Goal: Check status: Check status

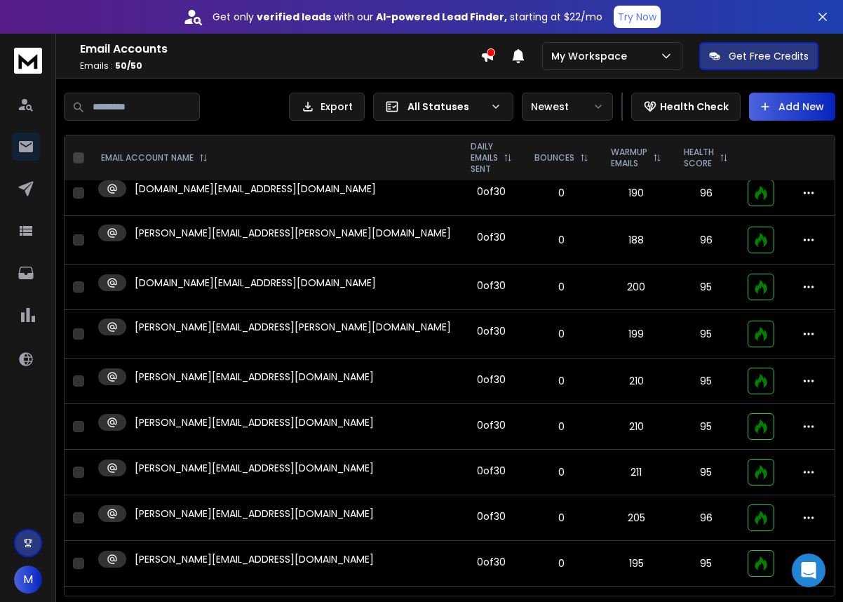
scroll to position [1875, 0]
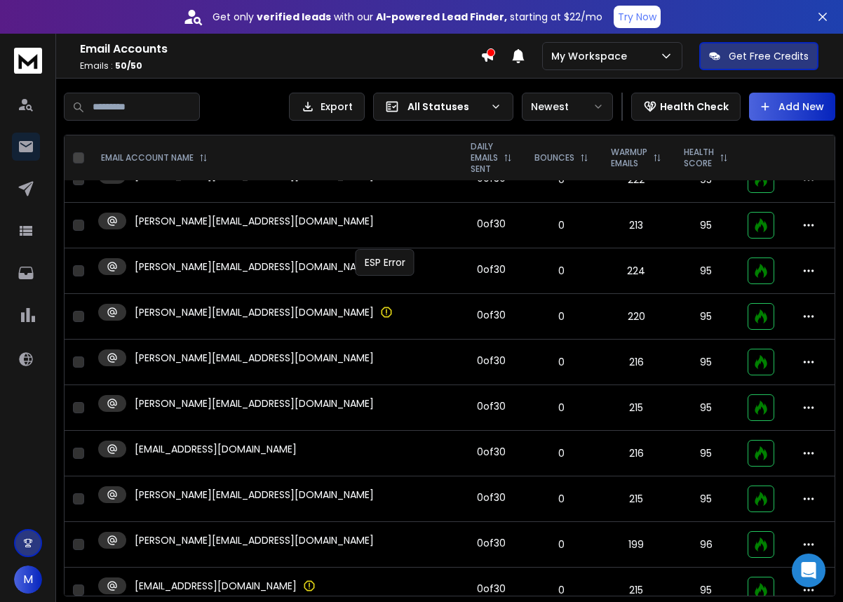
click at [386, 314] on circle at bounding box center [386, 314] width 1 height 1
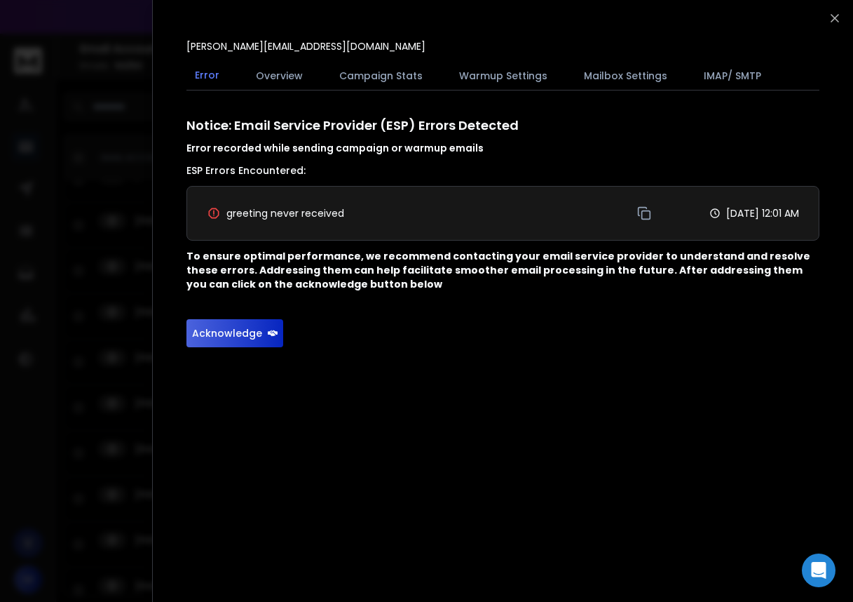
click at [206, 345] on button "Acknowledge" at bounding box center [235, 333] width 97 height 28
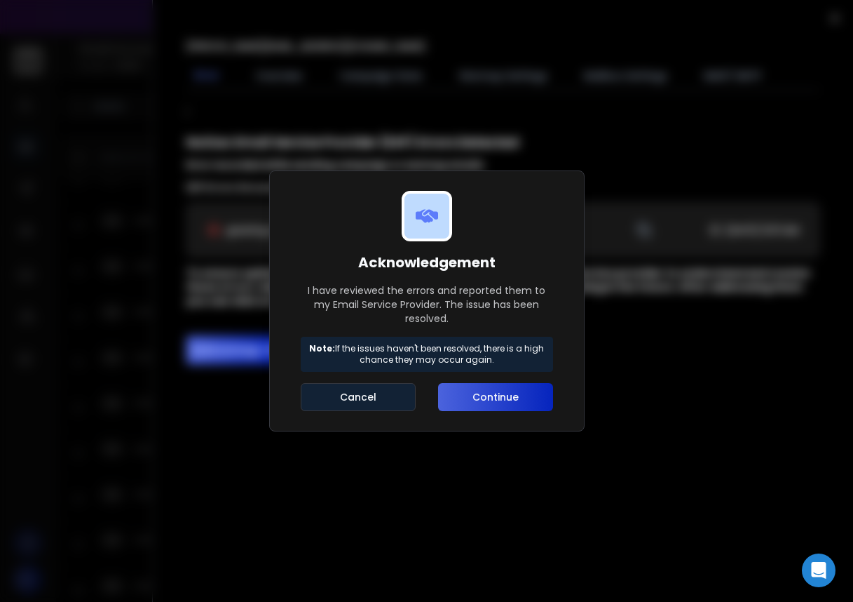
click at [394, 396] on button "Cancel" at bounding box center [359, 397] width 116 height 28
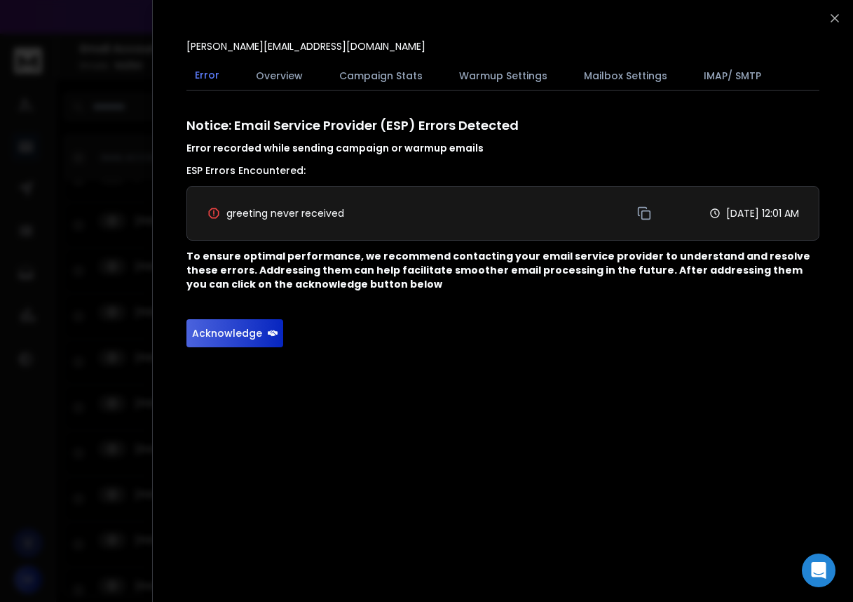
click at [262, 343] on button "Acknowledge" at bounding box center [235, 333] width 97 height 28
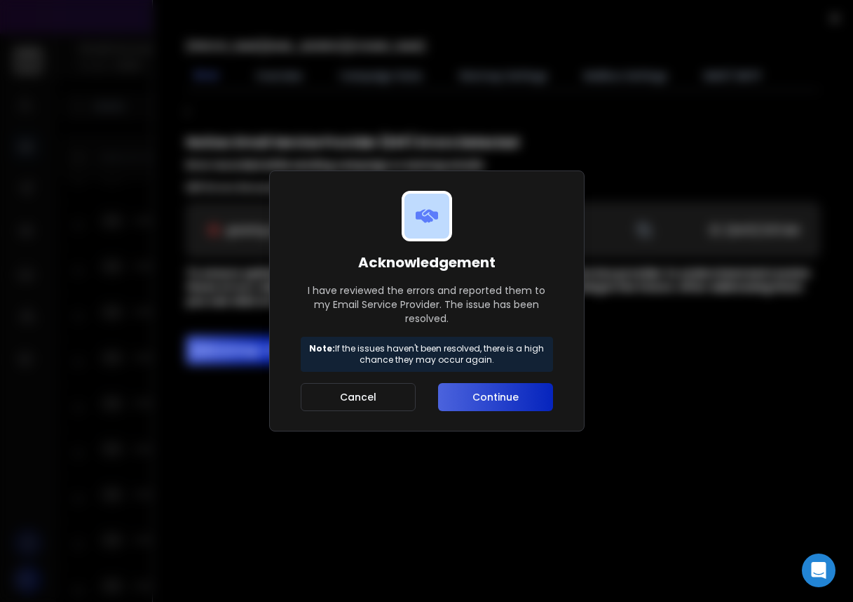
click at [464, 397] on button "Continue" at bounding box center [495, 397] width 114 height 28
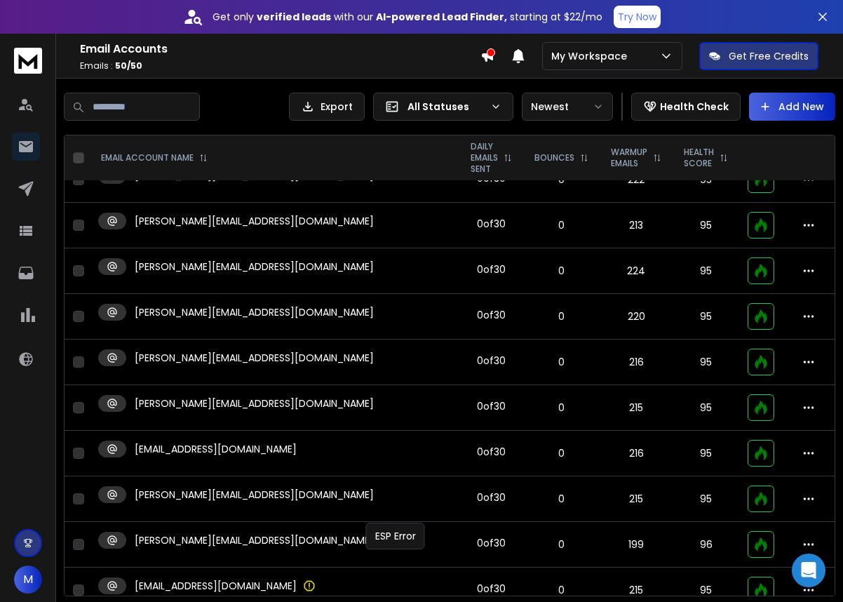
click at [316, 579] on icon at bounding box center [309, 586] width 14 height 14
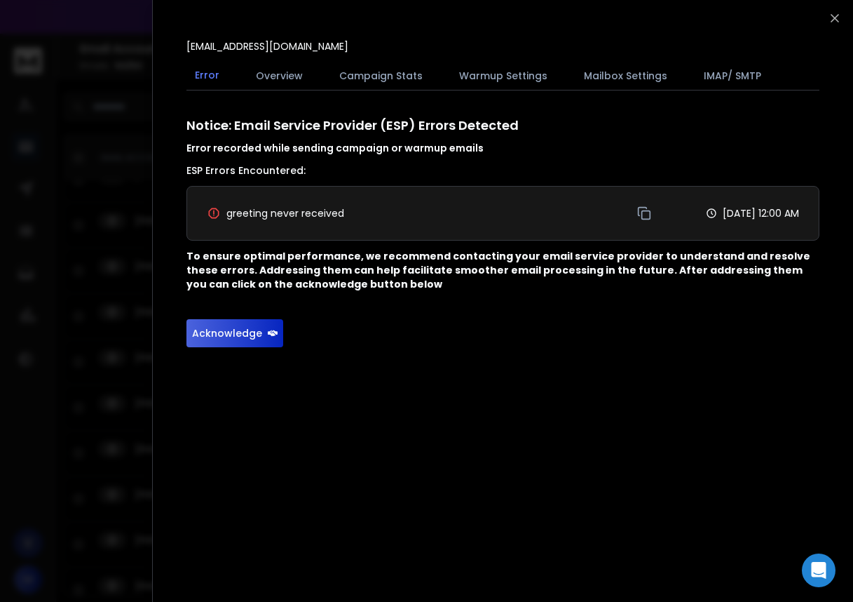
click at [708, 1] on div "Multi Select Table Sheet [PERSON_NAME][EMAIL_ADDRESS][DOMAIN_NAME] Error Overvi…" at bounding box center [502, 301] width 701 height 602
click at [344, 212] on p "greeting never received" at bounding box center [439, 213] width 425 height 14
click at [259, 328] on button "Acknowledge" at bounding box center [235, 333] width 97 height 28
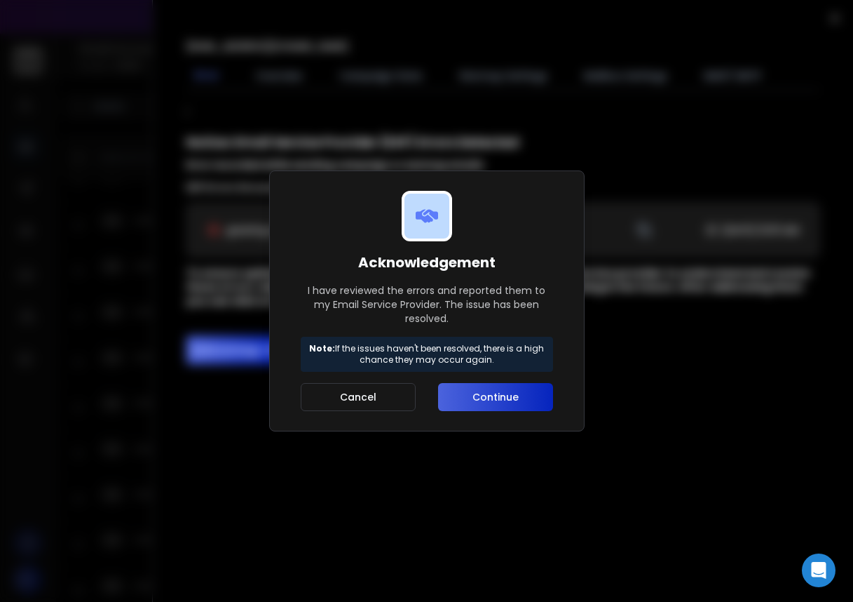
click at [466, 406] on button "Continue" at bounding box center [495, 397] width 114 height 28
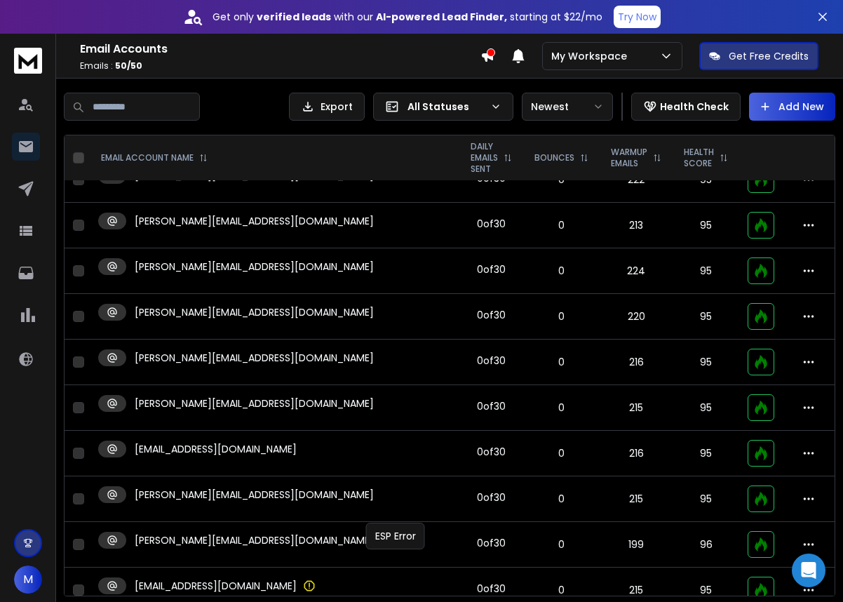
click at [315, 581] on icon at bounding box center [309, 586] width 11 height 11
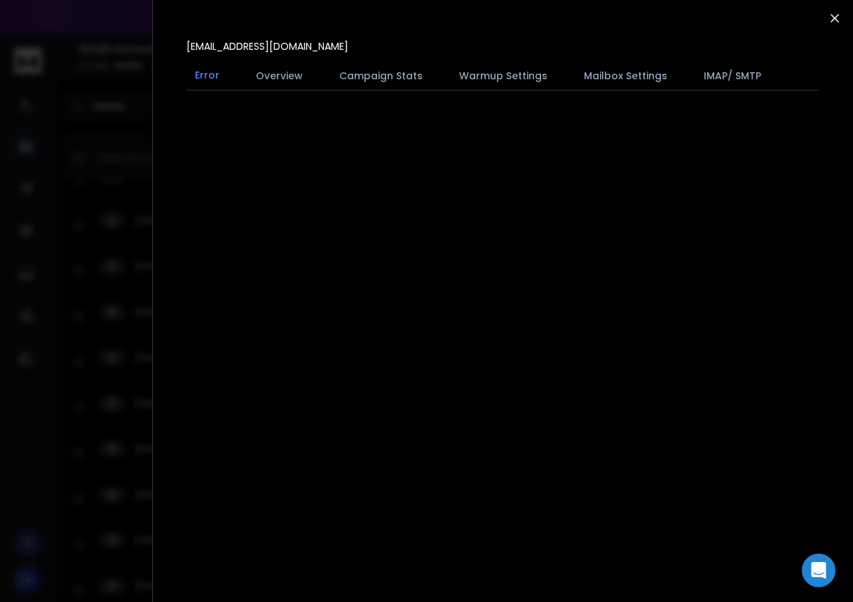
click at [828, 18] on icon "button" at bounding box center [835, 18] width 14 height 14
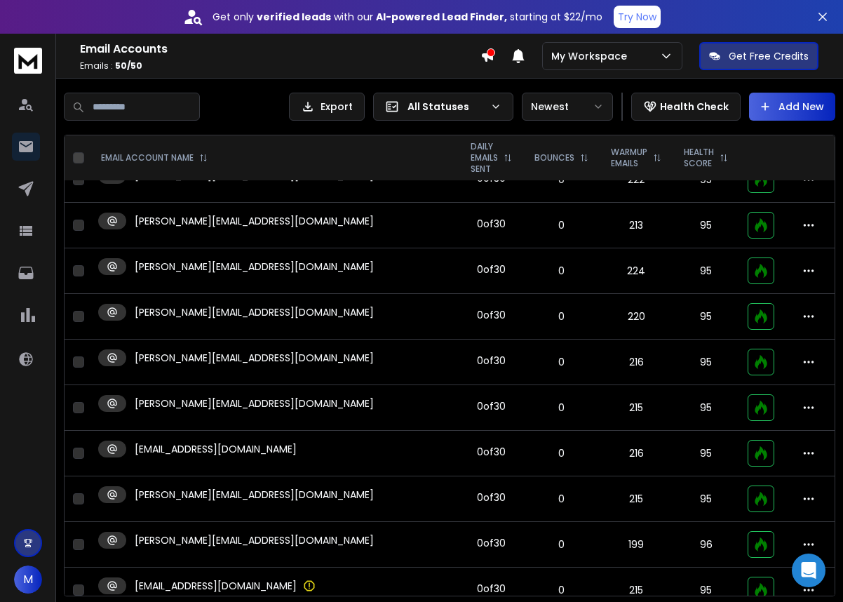
click at [297, 579] on p "[EMAIL_ADDRESS][DOMAIN_NAME]" at bounding box center [216, 586] width 162 height 14
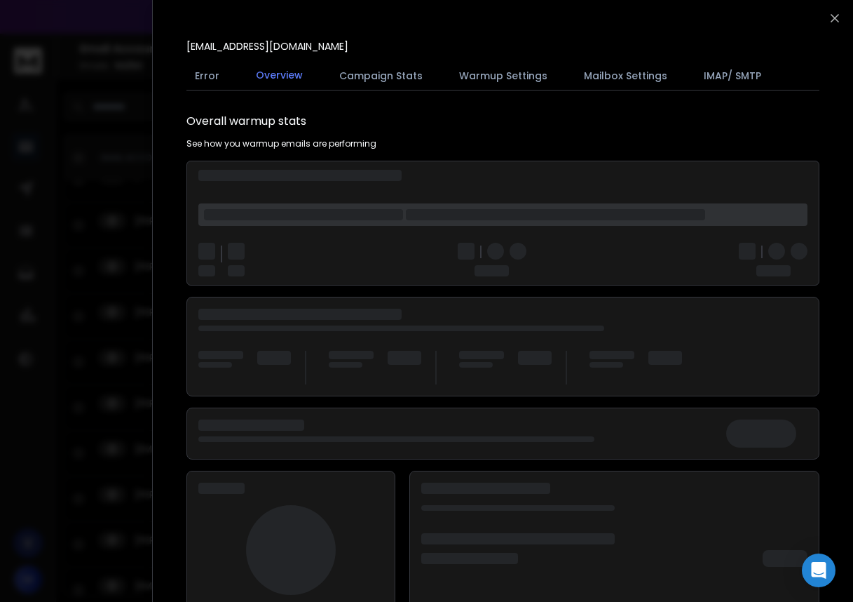
click at [117, 116] on div at bounding box center [426, 301] width 853 height 602
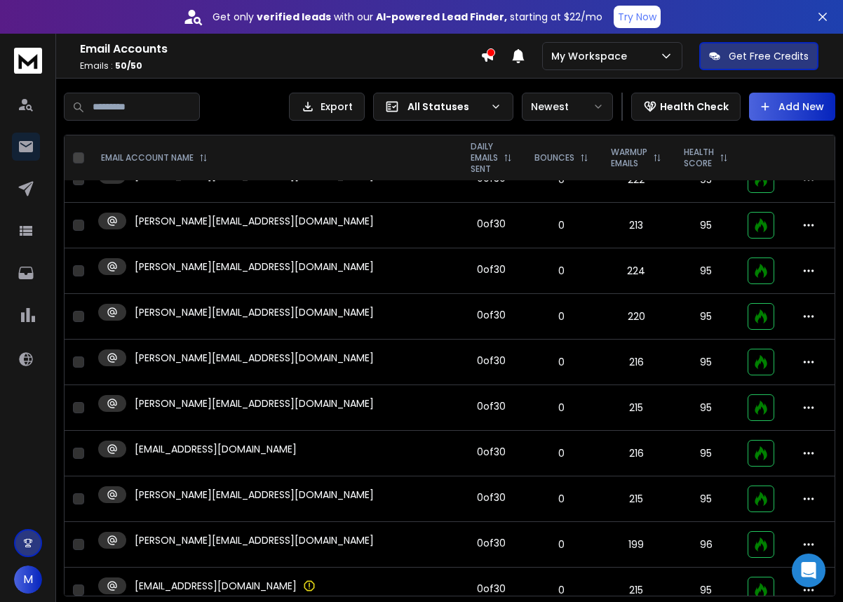
click at [297, 579] on p "[EMAIL_ADDRESS][DOMAIN_NAME]" at bounding box center [216, 586] width 162 height 14
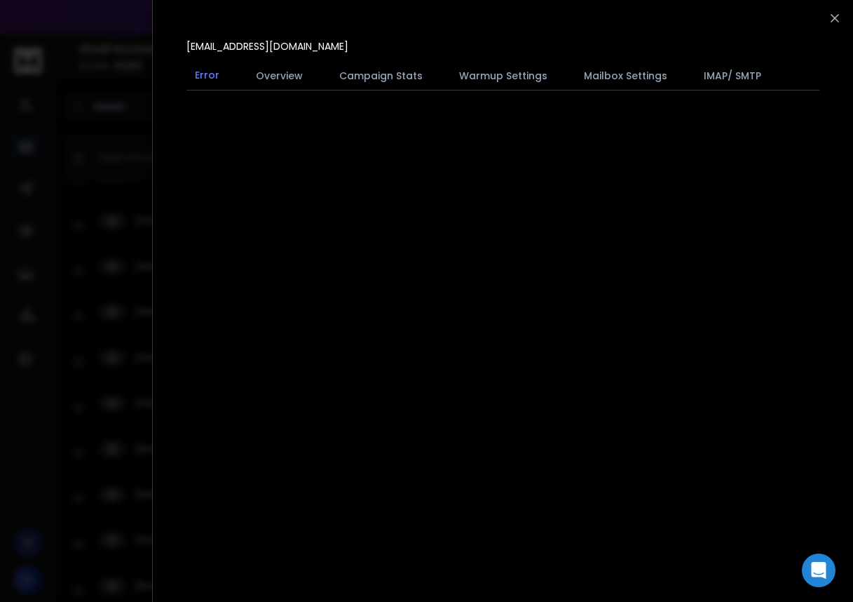
click at [278, 70] on button "Overview" at bounding box center [280, 75] width 64 height 31
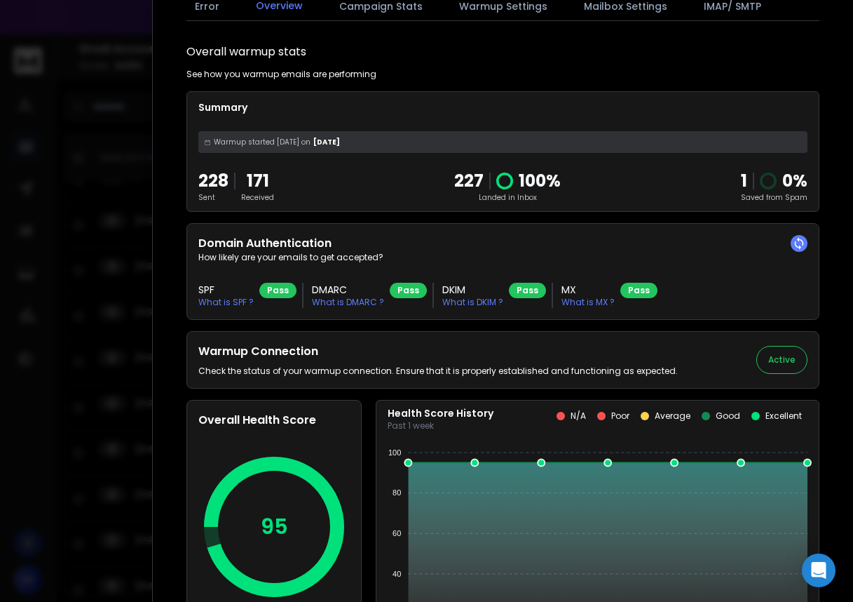
scroll to position [0, 0]
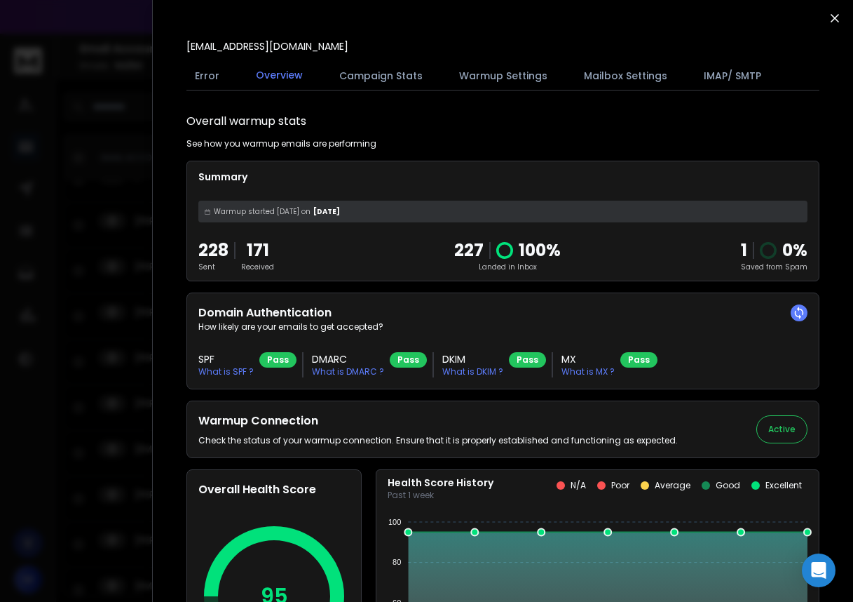
click at [832, 22] on icon "button" at bounding box center [835, 18] width 14 height 14
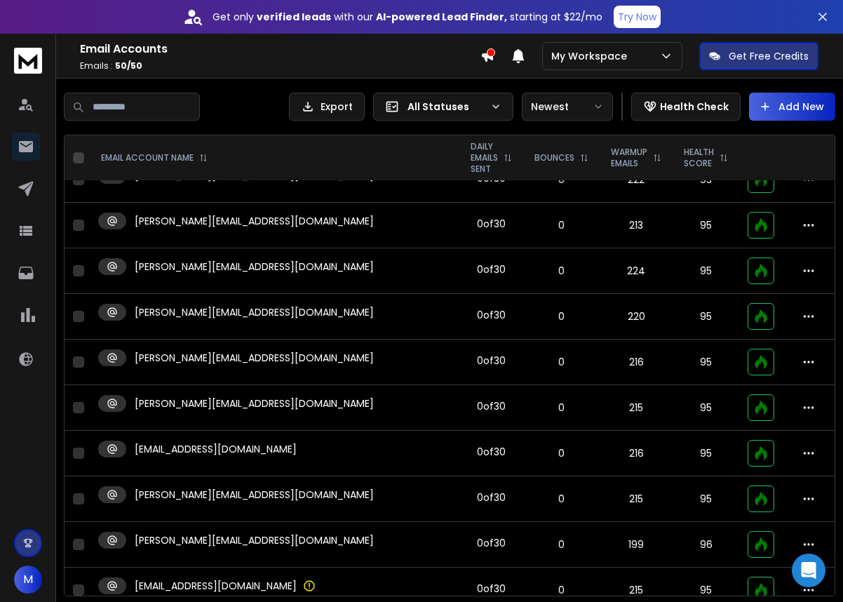
click at [391, 532] on div "[PERSON_NAME][EMAIL_ADDRESS][DOMAIN_NAME]" at bounding box center [274, 540] width 353 height 17
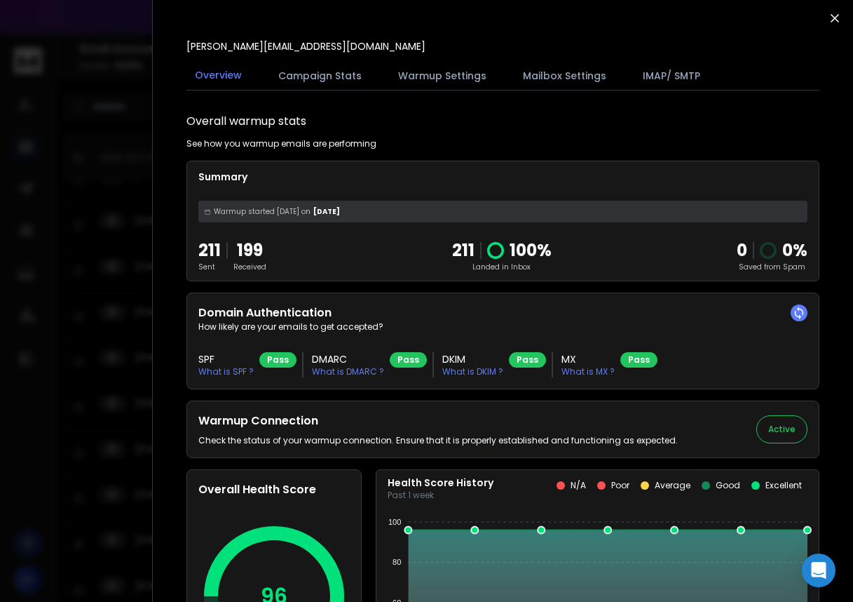
click at [828, 19] on icon "button" at bounding box center [835, 18] width 14 height 14
